Goal: Task Accomplishment & Management: Manage account settings

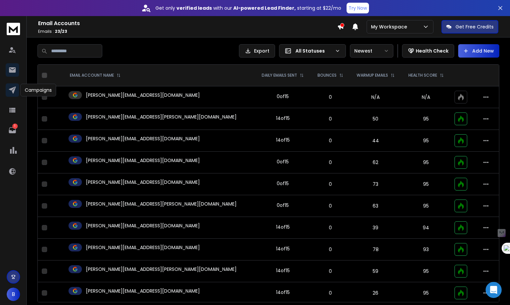
click at [15, 93] on icon at bounding box center [12, 90] width 8 height 8
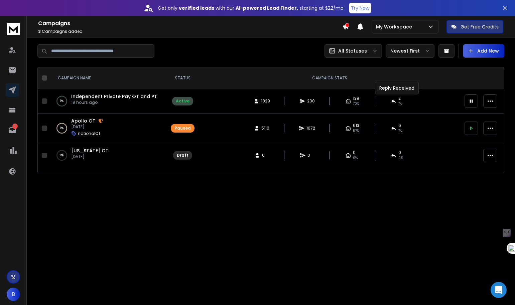
click at [400, 102] on span "1 %" at bounding box center [399, 103] width 3 height 5
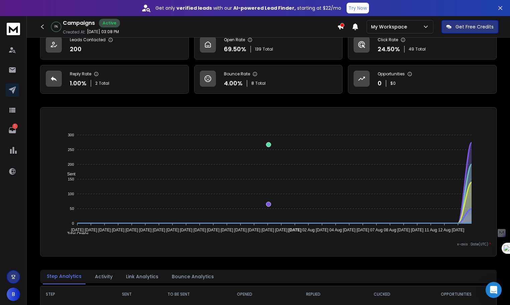
scroll to position [129, 0]
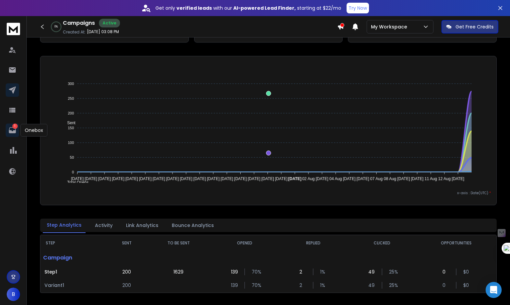
click at [11, 127] on icon at bounding box center [12, 130] width 8 height 8
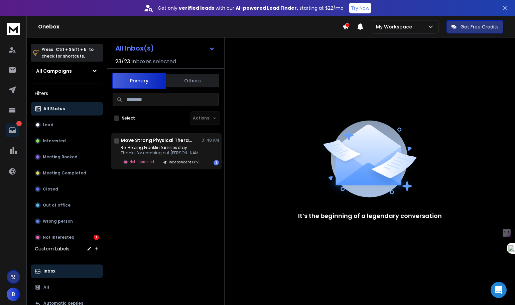
click at [152, 143] on div "Move Strong Physical Therapy 01:40 AM Re: Helping [PERSON_NAME] families stay T…" at bounding box center [170, 151] width 98 height 28
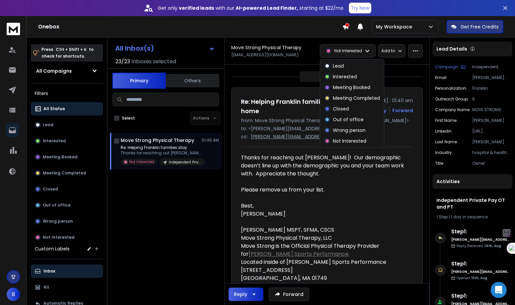
click at [353, 52] on p "Not Interested" at bounding box center [348, 50] width 28 height 5
click at [349, 140] on p "Not Interested" at bounding box center [349, 140] width 33 height 7
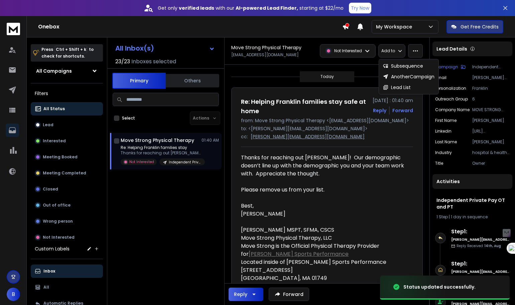
click at [398, 48] on icon at bounding box center [400, 50] width 5 height 5
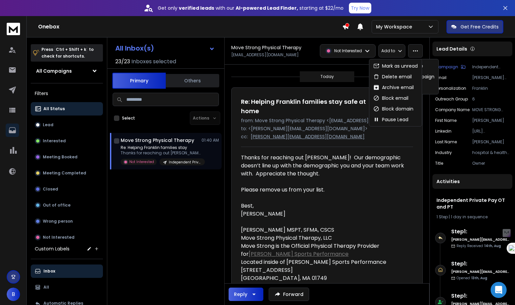
click at [416, 49] on icon "button" at bounding box center [415, 51] width 6 height 6
click at [338, 135] on p "[PERSON_NAME][EMAIL_ADDRESS][DOMAIN_NAME]" at bounding box center [308, 136] width 114 height 7
click at [396, 51] on div "Add to" at bounding box center [392, 50] width 26 height 13
click at [415, 50] on icon "button" at bounding box center [415, 51] width 6 height 6
click at [151, 204] on div "Move Strong Physical Therapy 01:40 AM Re: Helping [PERSON_NAME] families stay T…" at bounding box center [165, 185] width 117 height 109
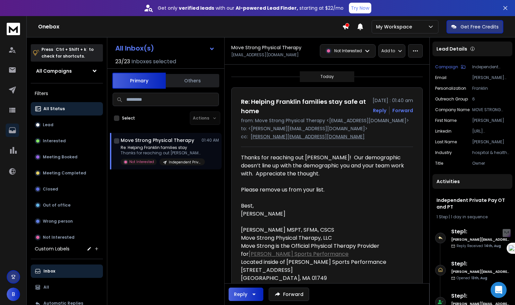
drag, startPoint x: 66, startPoint y: 109, endPoint x: 71, endPoint y: 109, distance: 4.3
click at [66, 109] on button "All Status" at bounding box center [67, 108] width 72 height 13
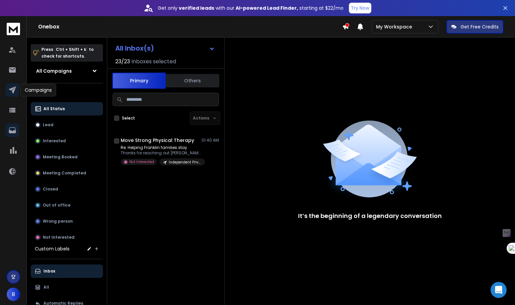
click at [13, 94] on link at bounding box center [12, 89] width 13 height 13
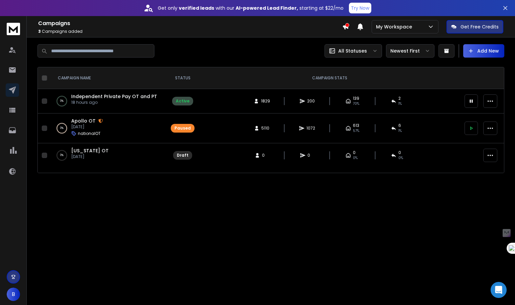
click at [487, 101] on icon "button" at bounding box center [490, 101] width 7 height 7
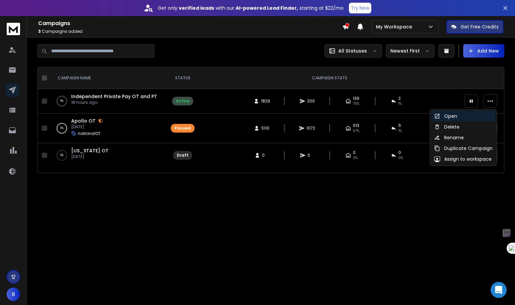
click at [487, 101] on icon "button" at bounding box center [490, 101] width 7 height 7
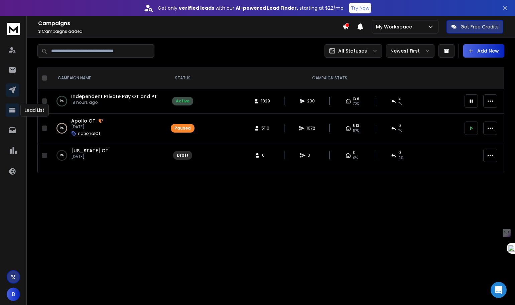
click at [12, 111] on icon at bounding box center [12, 110] width 6 height 5
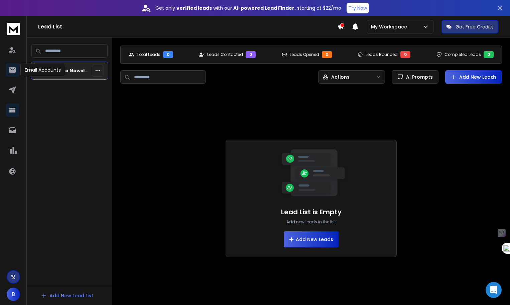
click at [16, 72] on icon at bounding box center [12, 70] width 8 height 8
